Goal: Find specific page/section: Find specific page/section

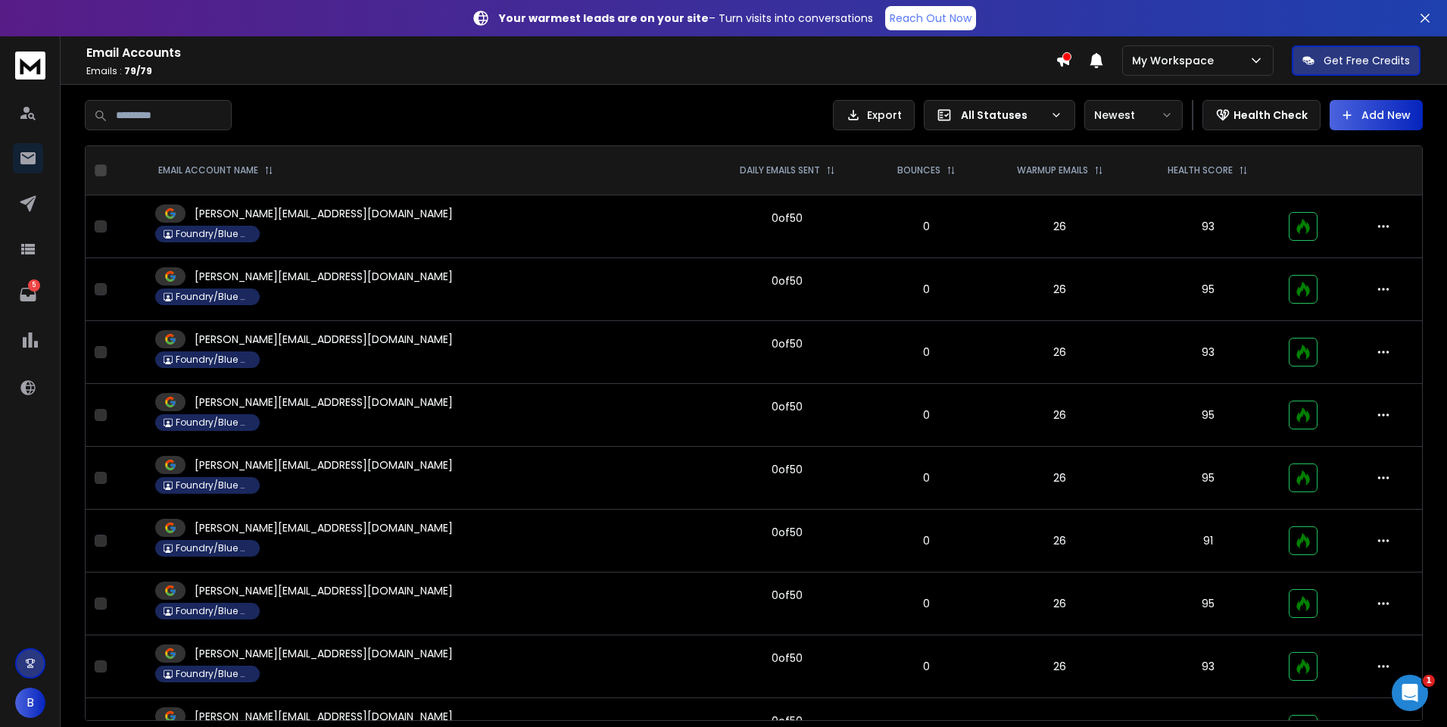
scroll to position [3505, 0]
click at [365, 301] on div "Foundry/Blue Collar" at bounding box center [425, 296] width 541 height 17
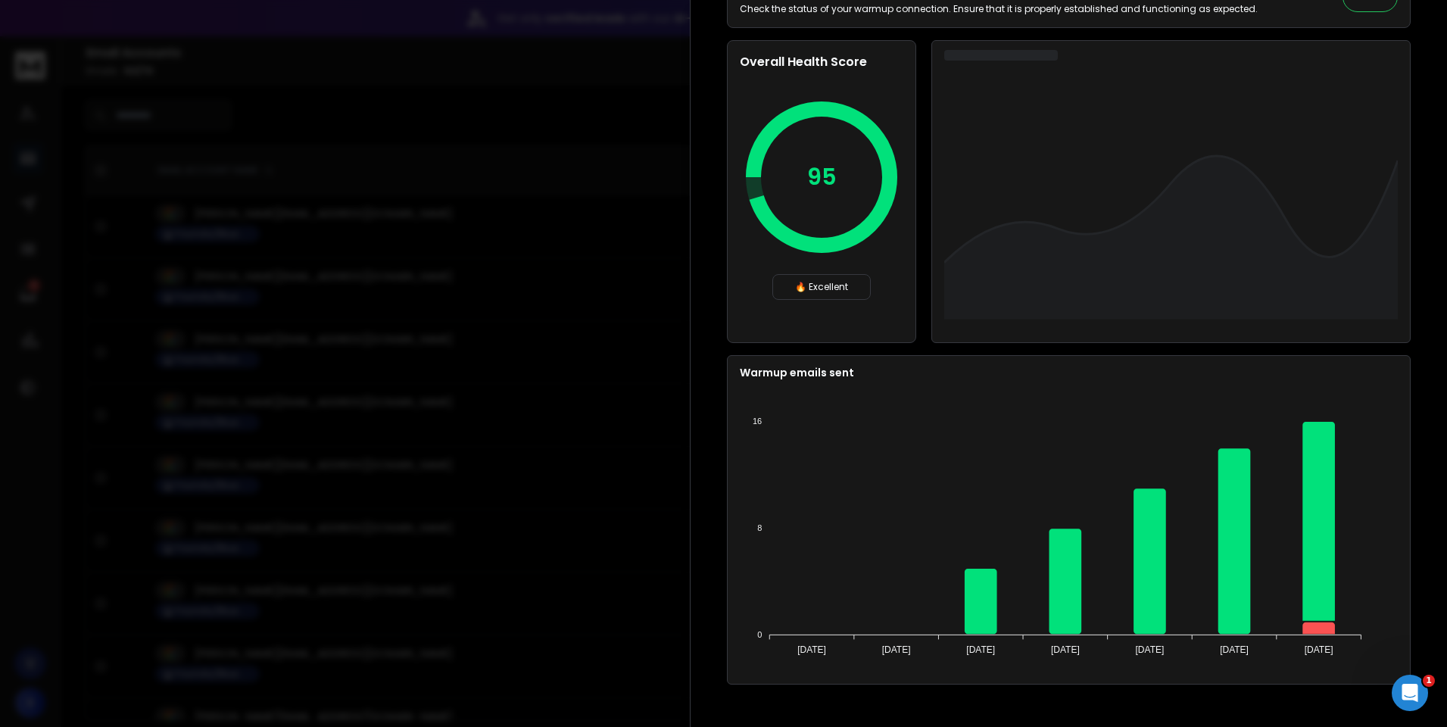
scroll to position [466, 0]
click at [531, 341] on div at bounding box center [723, 363] width 1447 height 727
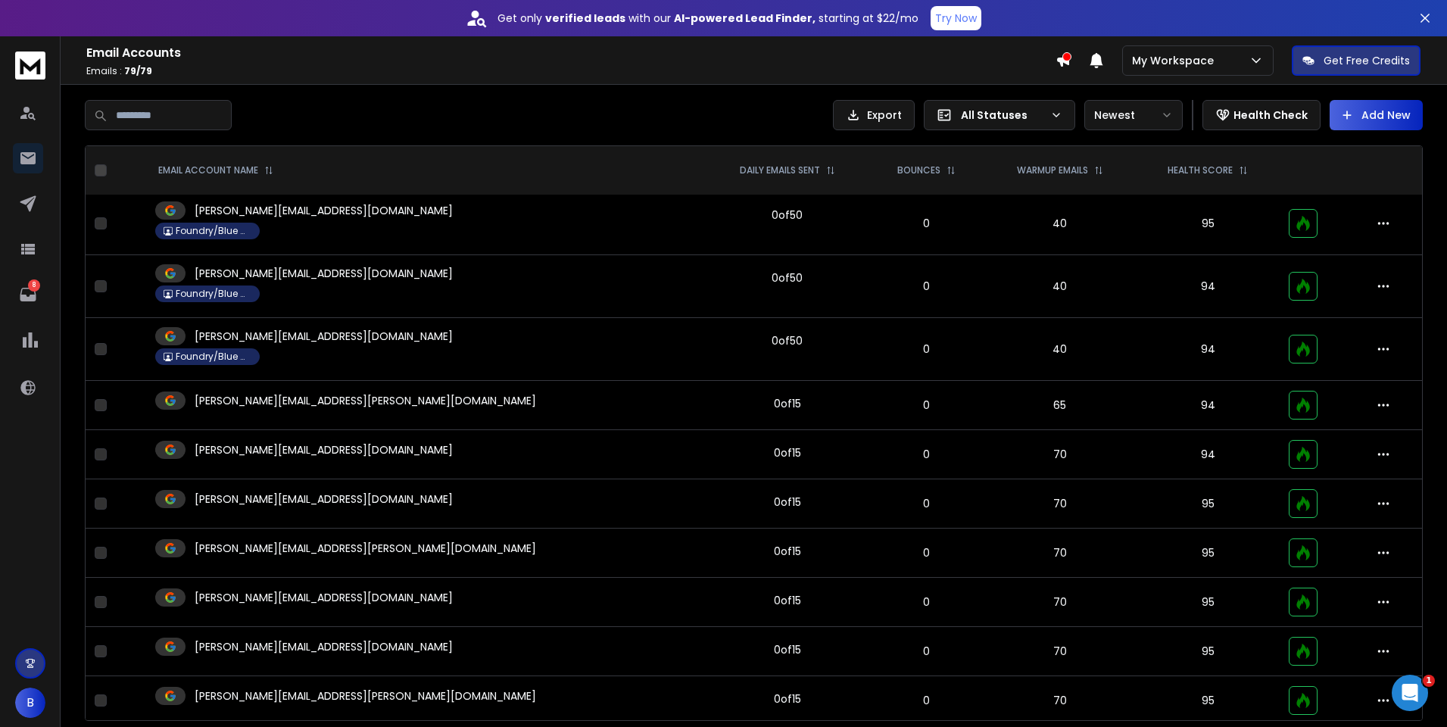
scroll to position [2580, 0]
click at [562, 557] on td "[PERSON_NAME][EMAIL_ADDRESS][PERSON_NAME][DOMAIN_NAME]" at bounding box center [425, 552] width 559 height 49
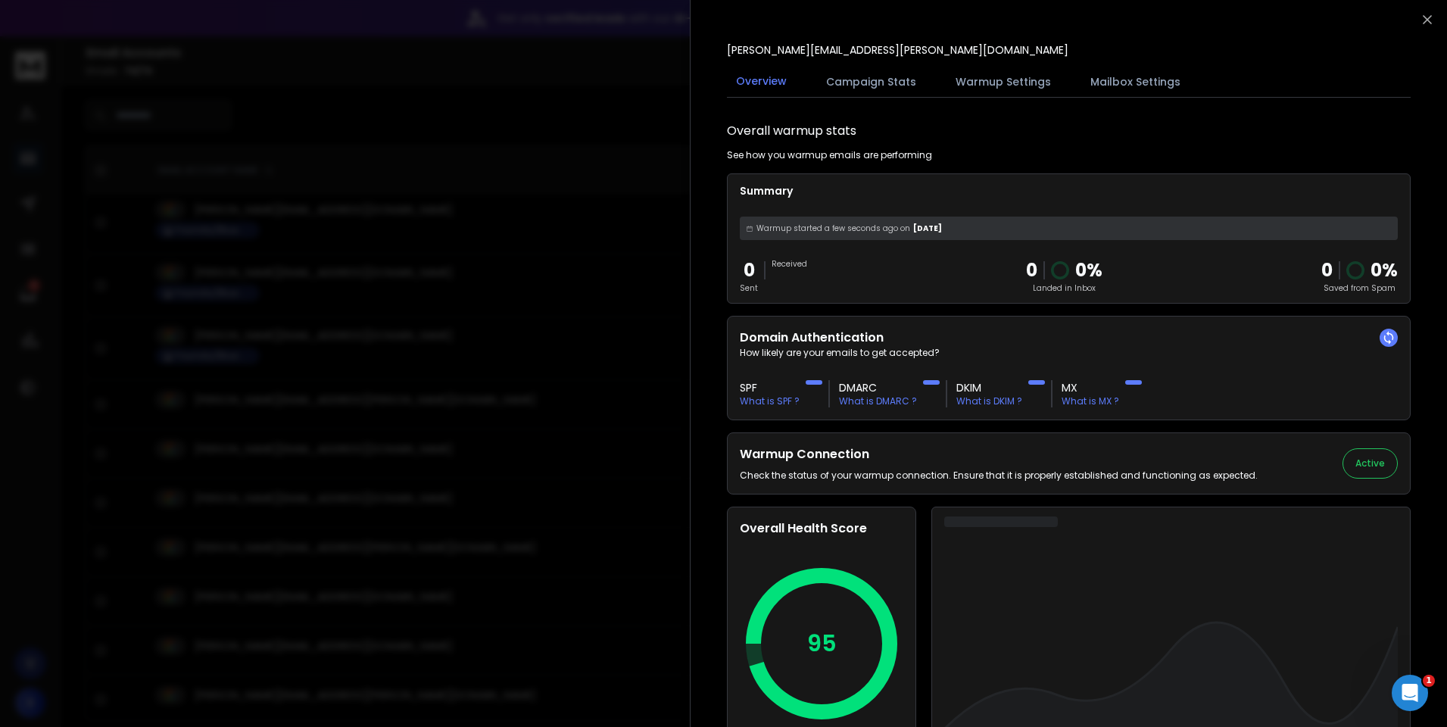
click at [465, 411] on div at bounding box center [723, 363] width 1447 height 727
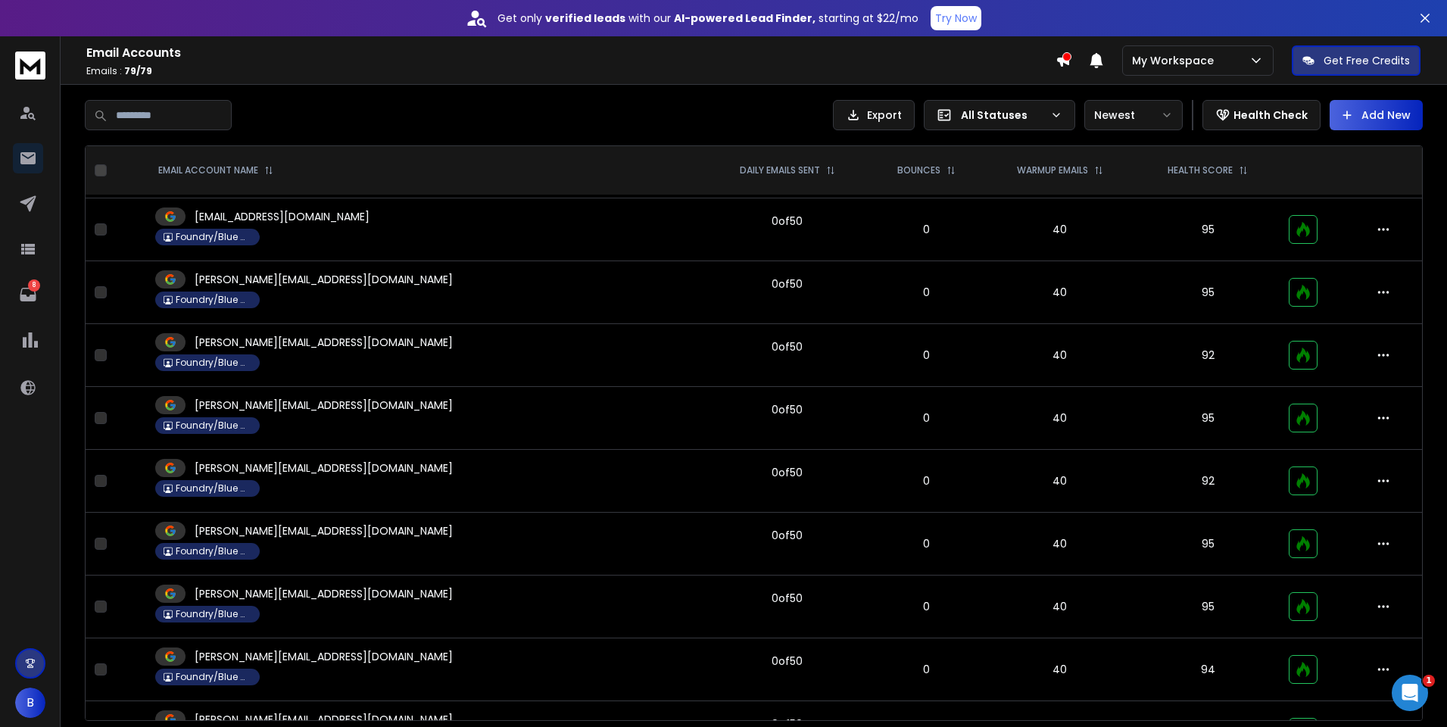
scroll to position [357, 0]
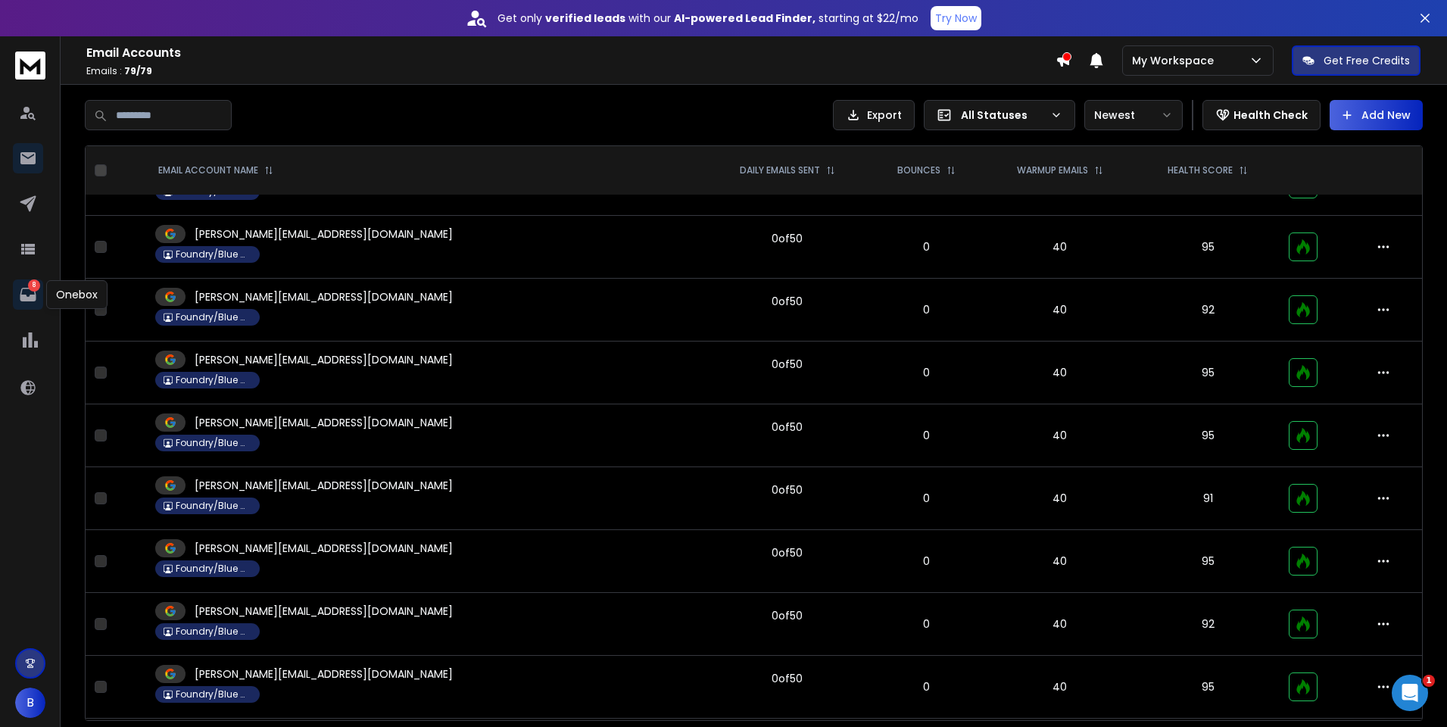
click at [29, 288] on p "8" at bounding box center [34, 285] width 12 height 12
